Goal: Task Accomplishment & Management: Manage account settings

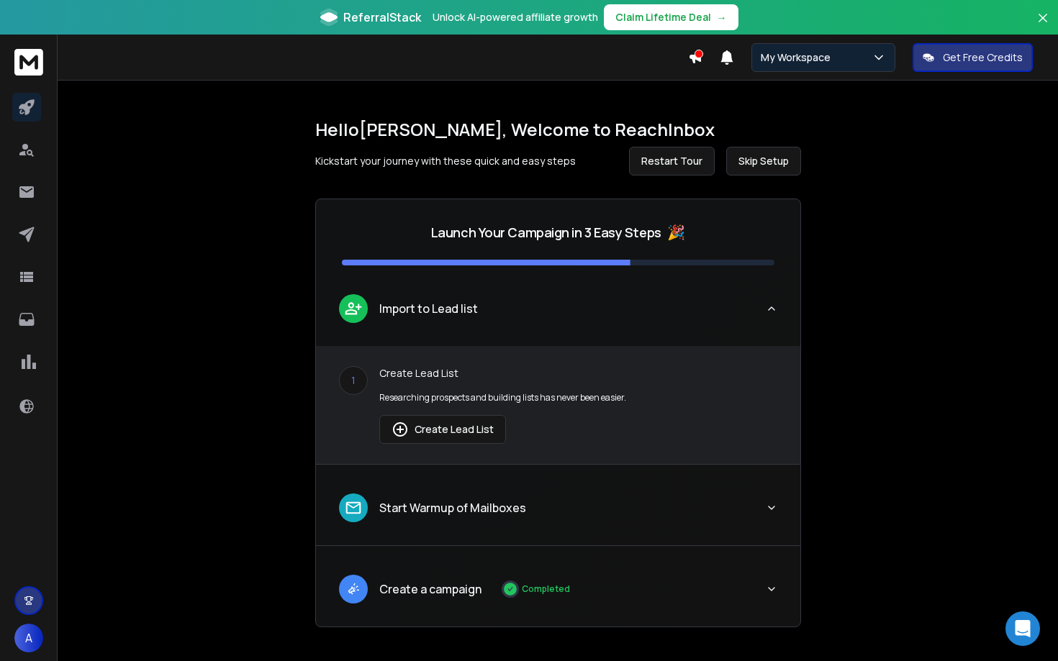
click at [825, 55] on p "My Workspace" at bounding box center [799, 57] width 76 height 14
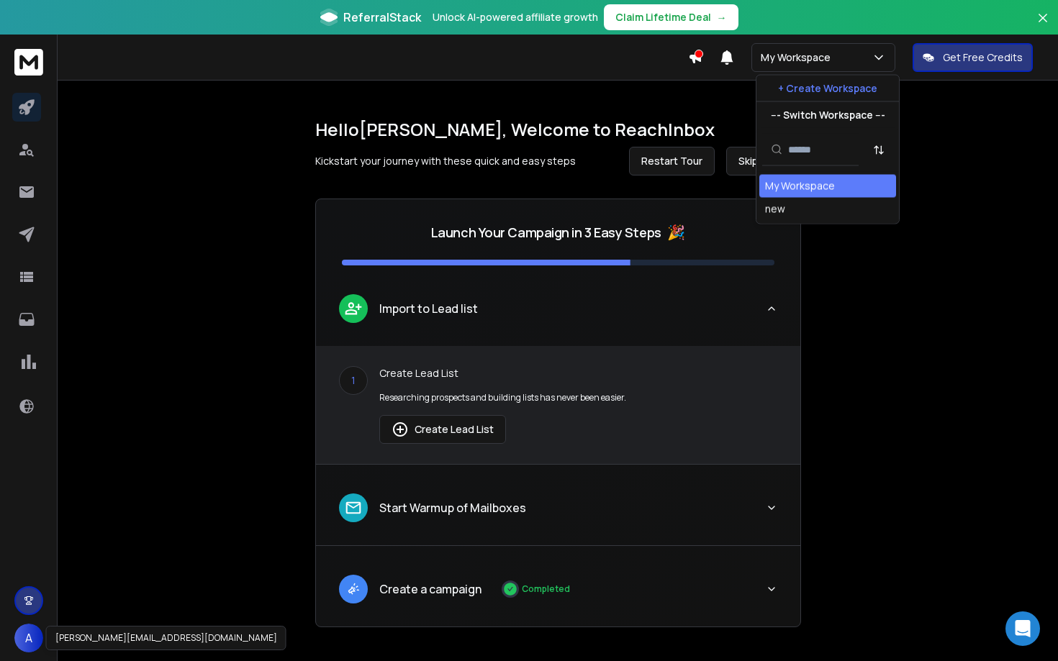
click at [30, 633] on span "A" at bounding box center [28, 638] width 29 height 29
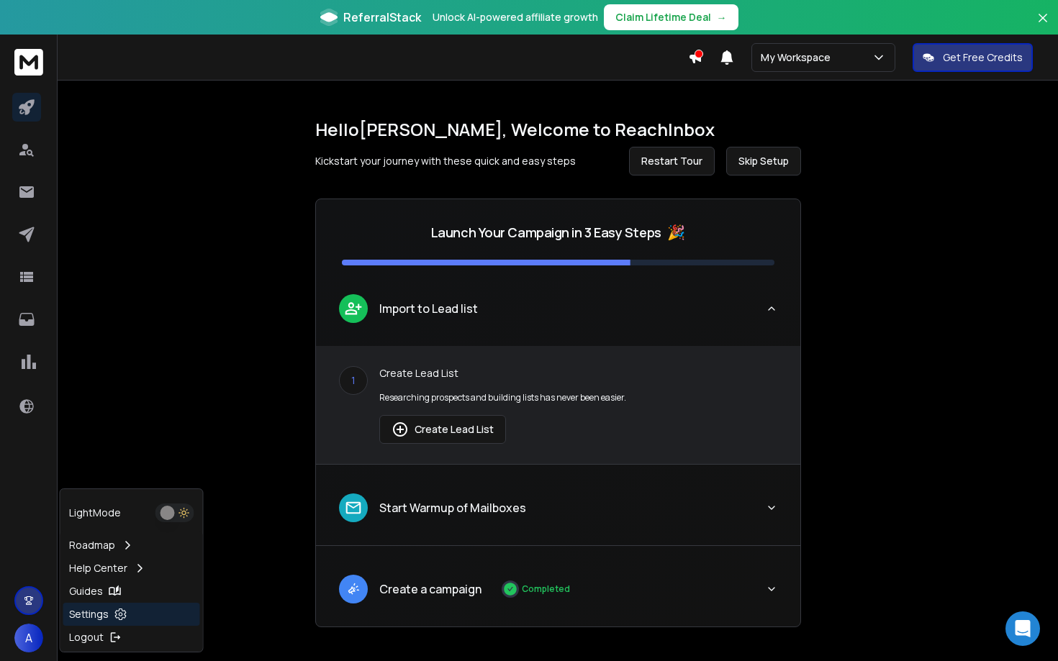
click at [83, 617] on p "Settings" at bounding box center [89, 614] width 40 height 14
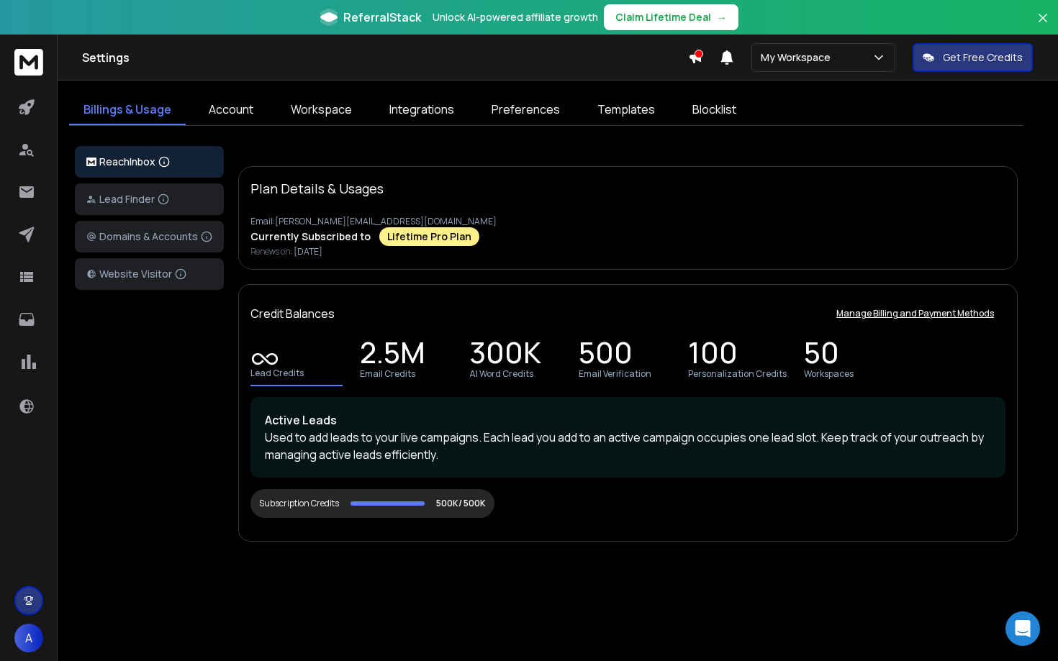
click at [337, 102] on link "Workspace" at bounding box center [321, 110] width 90 height 30
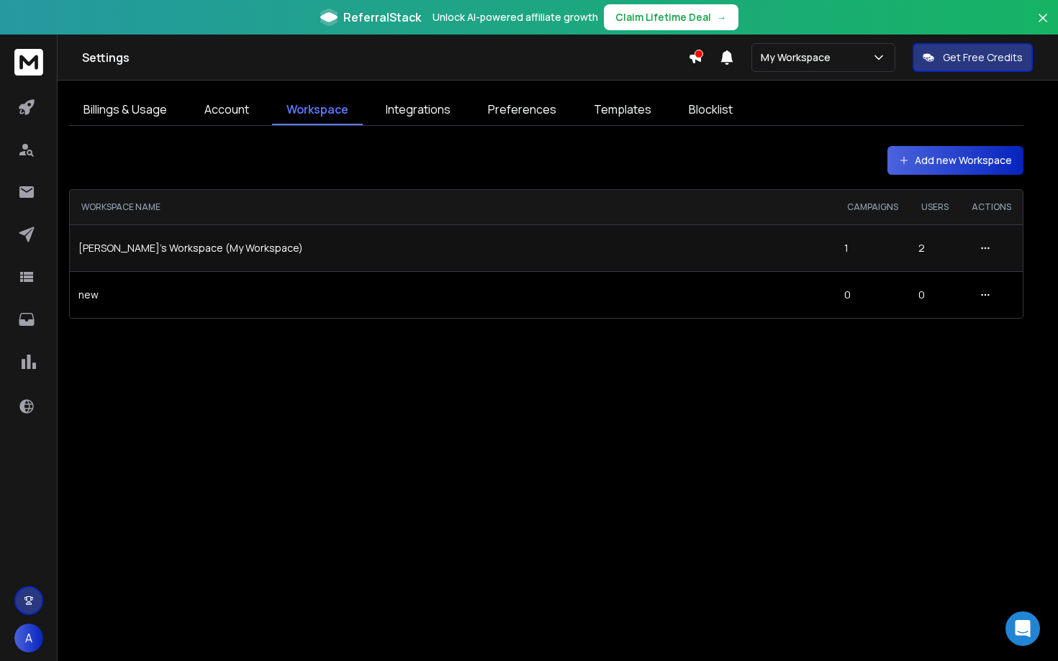
click at [656, 256] on td "[PERSON_NAME]'s Workspace (My Workspace)" at bounding box center [453, 248] width 766 height 47
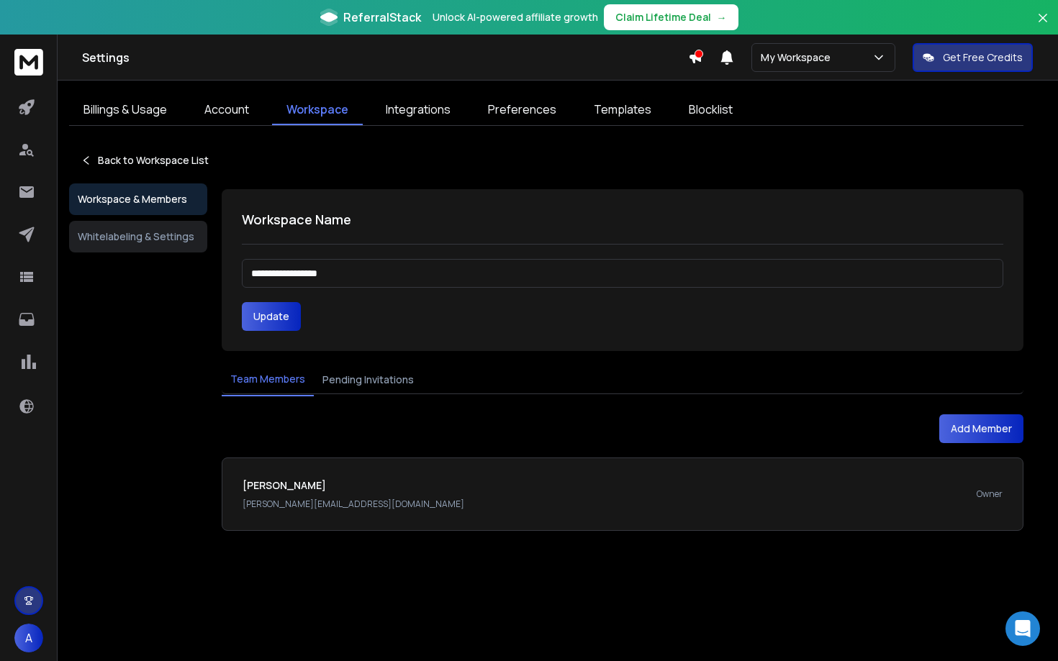
click at [382, 386] on button "Pending Invitations" at bounding box center [368, 380] width 109 height 32
